Goal: Task Accomplishment & Management: Manage account settings

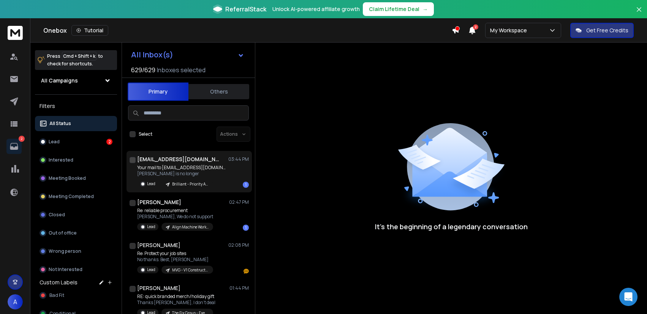
click at [195, 158] on h1 "owner-autoresponders@amazon.com" at bounding box center [179, 159] width 84 height 8
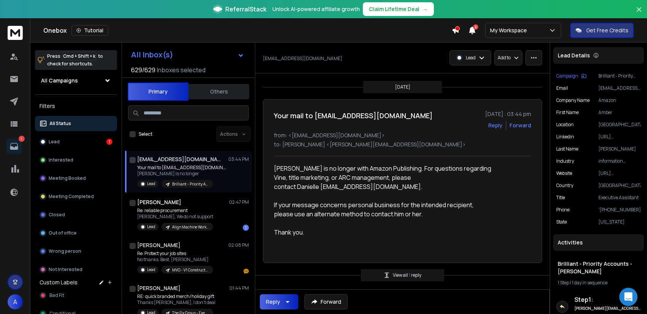
click at [131, 161] on button "button" at bounding box center [132, 160] width 6 height 6
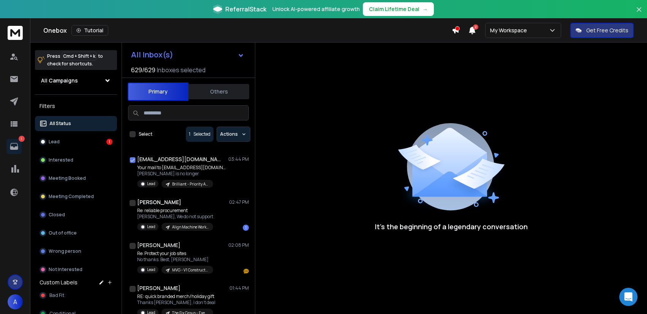
click at [230, 134] on p "Actions" at bounding box center [229, 134] width 18 height 6
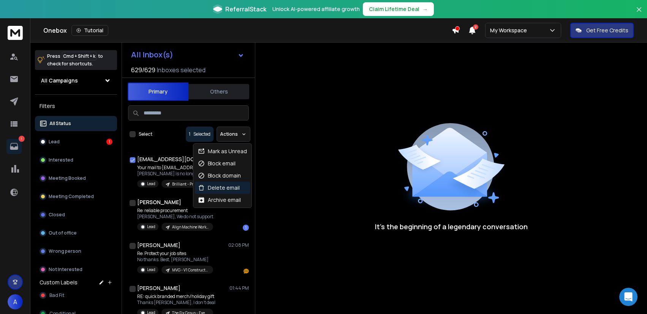
click at [223, 189] on div "Delete email" at bounding box center [219, 188] width 42 height 8
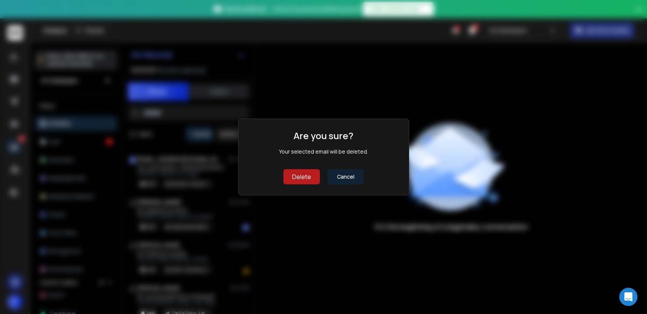
click at [301, 177] on button "Delete" at bounding box center [301, 176] width 36 height 15
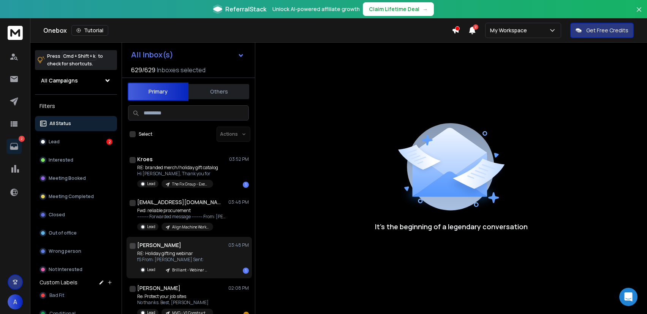
click at [192, 246] on div "Dale Gilardi 03:48 PM" at bounding box center [193, 245] width 112 height 8
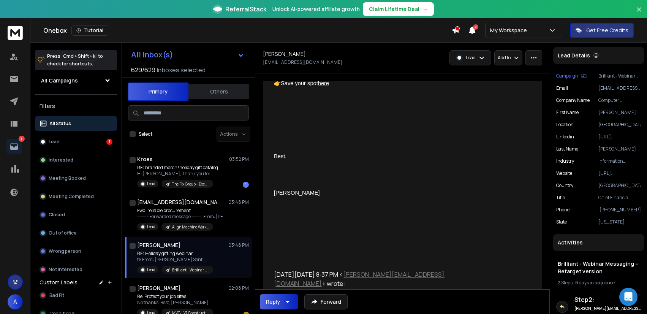
scroll to position [651, 0]
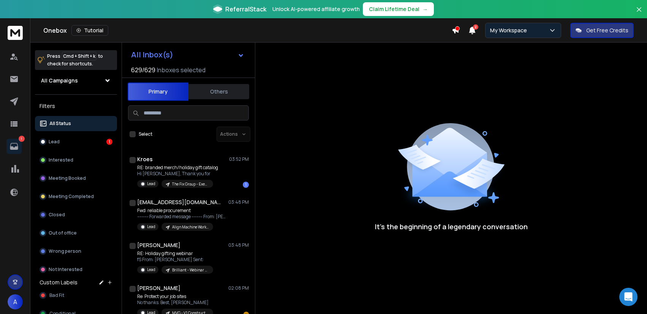
click at [543, 35] on button "My Workspace" at bounding box center [523, 30] width 76 height 15
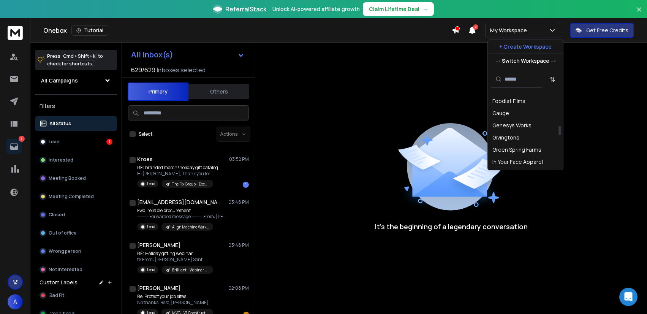
scroll to position [281, 0]
drag, startPoint x: 559, startPoint y: 96, endPoint x: 559, endPoint y: 129, distance: 33.0
click at [559, 129] on div at bounding box center [559, 130] width 3 height 9
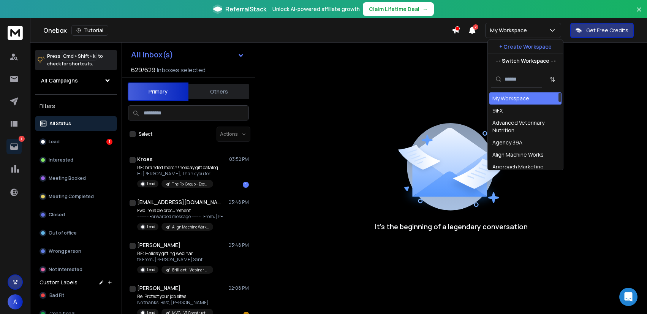
drag, startPoint x: 558, startPoint y: 128, endPoint x: 561, endPoint y: 93, distance: 34.7
click at [567, 88] on body "ReferralStack Unlock AI-powered affiliate growth Lifetime Deals available! Clai…" at bounding box center [323, 157] width 647 height 314
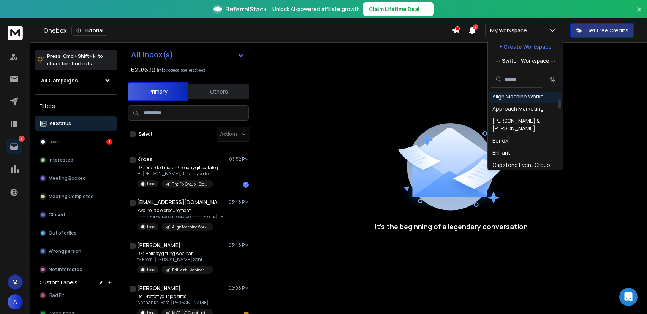
click at [542, 95] on div "Align Machine Works" at bounding box center [517, 97] width 51 height 8
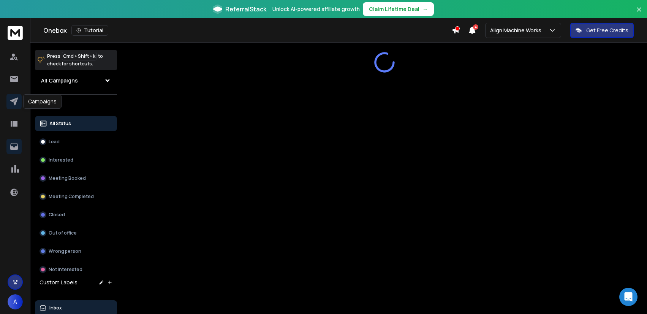
click at [17, 97] on icon at bounding box center [13, 101] width 9 height 9
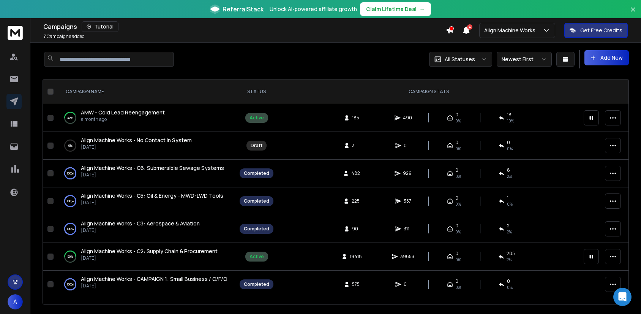
click at [114, 253] on span "Align Machine Works - C2: Supply Chain & Procurement" at bounding box center [149, 250] width 137 height 7
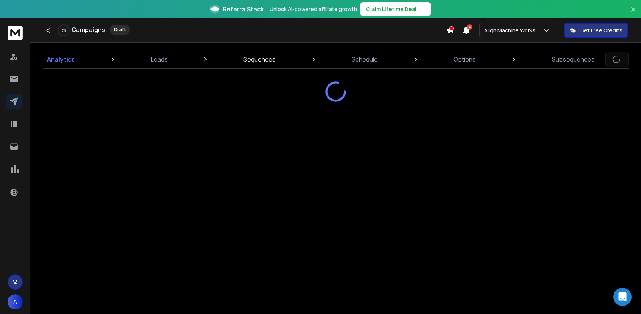
click at [251, 61] on p "Sequences" at bounding box center [259, 59] width 32 height 9
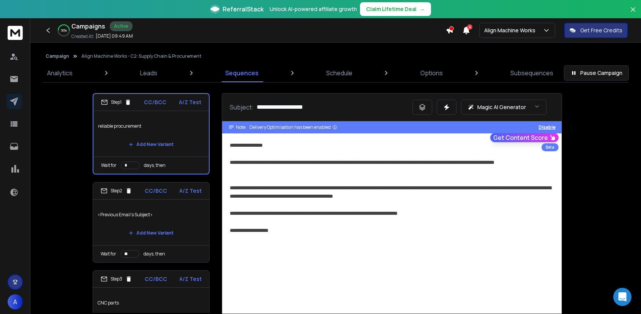
drag, startPoint x: 214, startPoint y: 169, endPoint x: 215, endPoint y: 174, distance: 4.6
click at [215, 174] on div "**********" at bounding box center [336, 214] width 486 height 242
click at [161, 222] on p "<Previous Email's Subject>" at bounding box center [151, 214] width 107 height 21
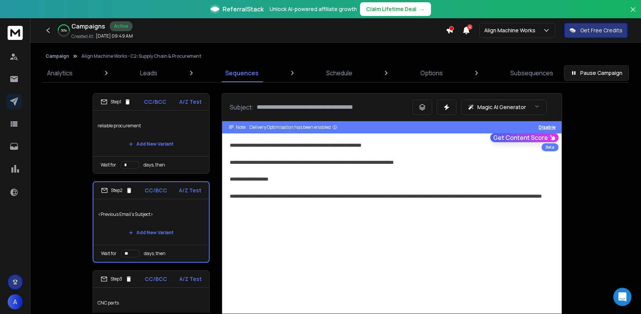
click at [133, 300] on p "CNC parts" at bounding box center [151, 302] width 107 height 21
type input "*********"
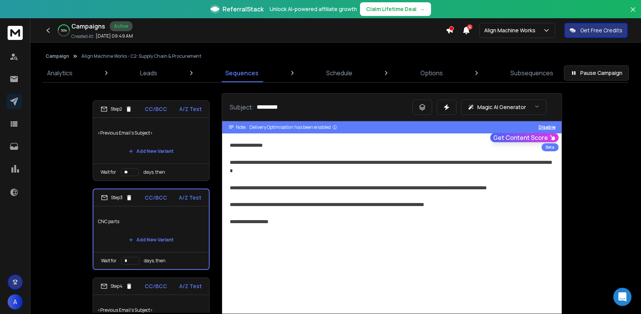
scroll to position [109, 0]
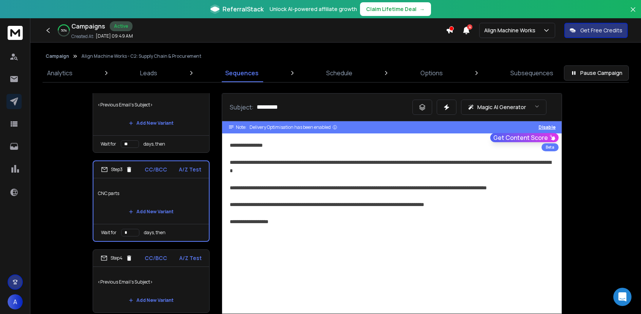
click at [150, 287] on p "<Previous Email's Subject>" at bounding box center [151, 281] width 107 height 21
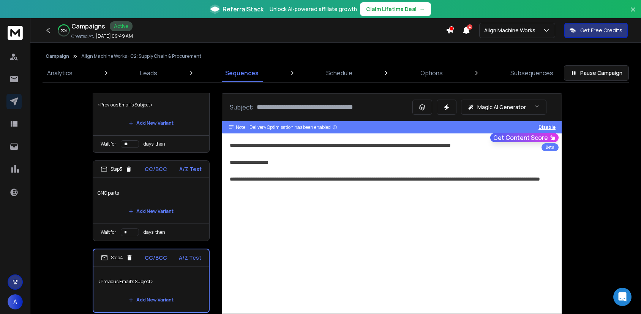
click at [144, 191] on p "CNC parts" at bounding box center [151, 192] width 107 height 21
type input "*********"
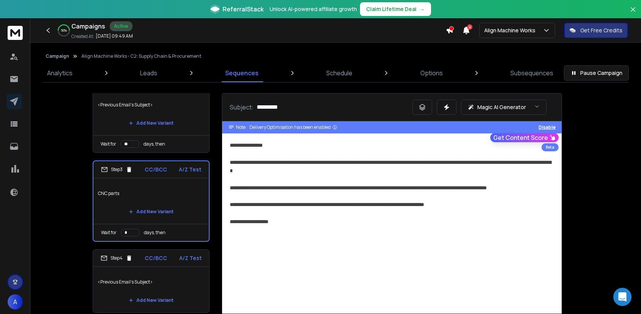
click at [130, 283] on p "<Previous Email's Subject>" at bounding box center [151, 281] width 107 height 21
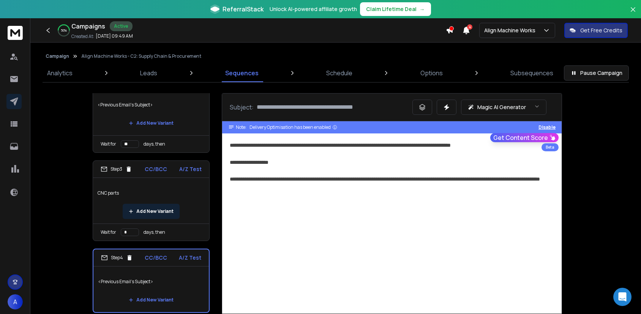
click at [145, 209] on button "Add New Variant" at bounding box center [151, 211] width 57 height 15
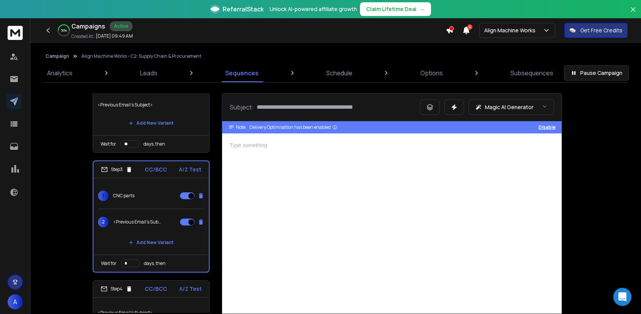
click at [199, 222] on icon at bounding box center [201, 221] width 4 height 5
type input "*********"
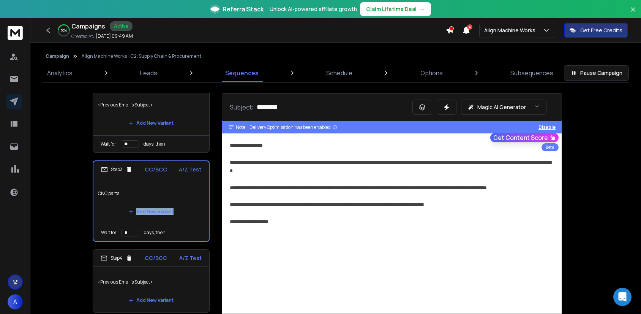
drag, startPoint x: 215, startPoint y: 205, endPoint x: 213, endPoint y: 219, distance: 14.1
click at [213, 219] on div "**********" at bounding box center [336, 214] width 486 height 242
click at [112, 282] on p "<Previous Email's Subject>" at bounding box center [151, 281] width 107 height 21
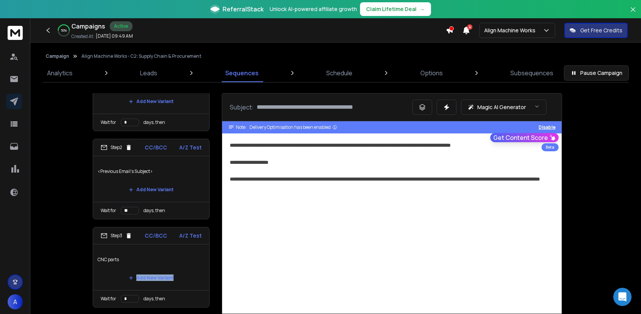
scroll to position [36, 0]
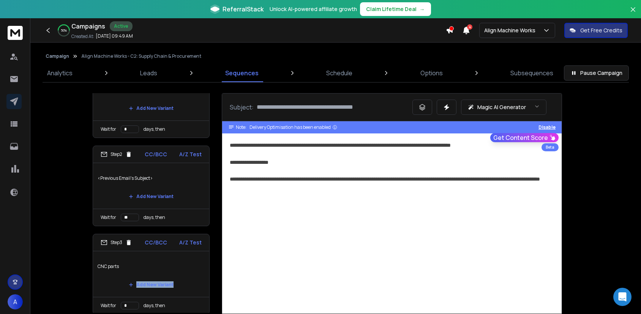
click at [120, 180] on p "<Previous Email's Subject>" at bounding box center [151, 177] width 107 height 21
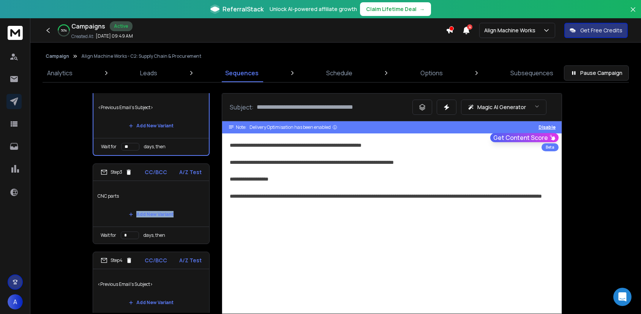
scroll to position [0, 0]
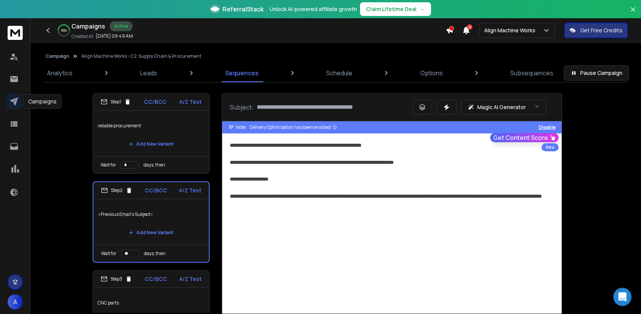
click at [10, 103] on icon at bounding box center [13, 101] width 9 height 9
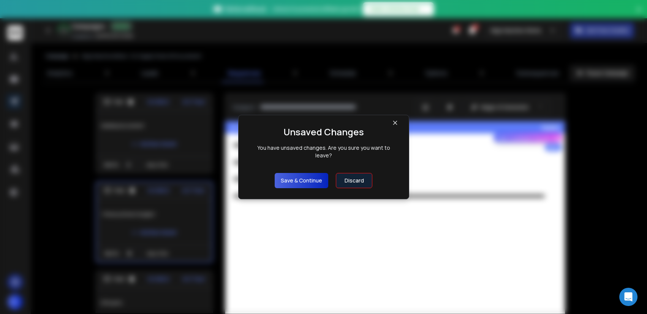
click at [397, 126] on icon at bounding box center [395, 123] width 6 height 6
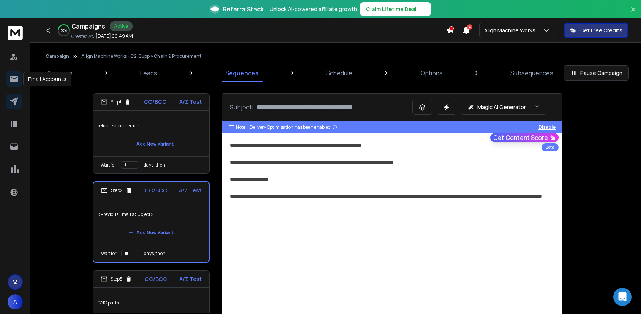
click at [16, 82] on icon at bounding box center [13, 78] width 9 height 9
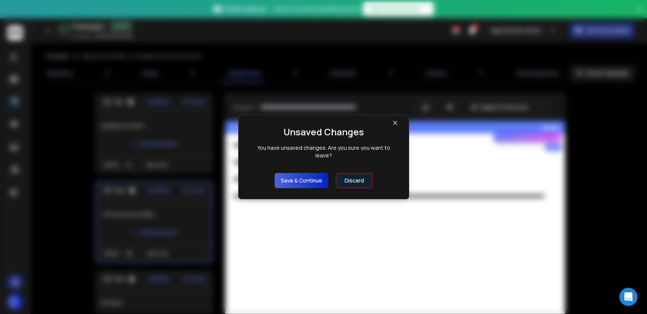
click at [397, 124] on icon at bounding box center [395, 123] width 6 height 6
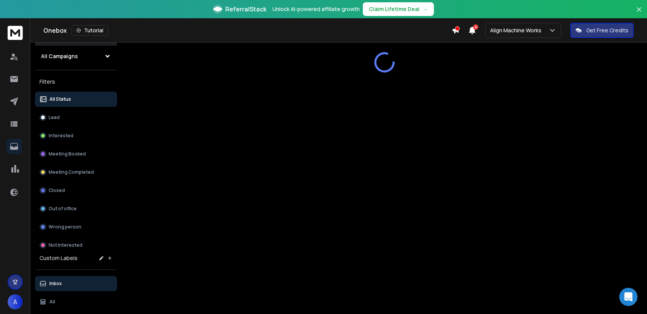
scroll to position [21, 0]
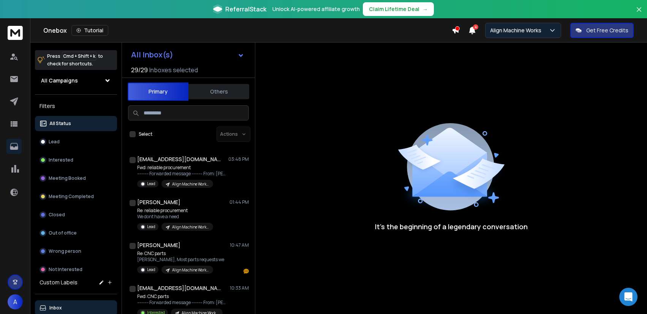
click at [508, 28] on p "Align Machine Works" at bounding box center [517, 31] width 54 height 8
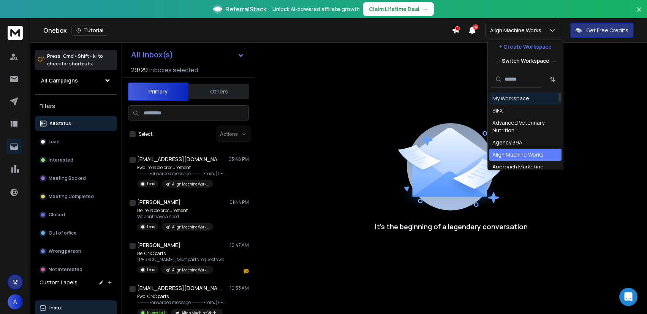
click at [506, 96] on div "My Workspace" at bounding box center [510, 99] width 37 height 8
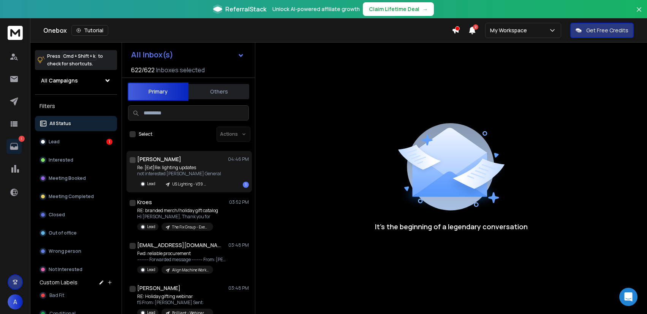
click at [160, 175] on p "not interested [PERSON_NAME] General" at bounding box center [179, 174] width 84 height 6
